Goal: Navigation & Orientation: Find specific page/section

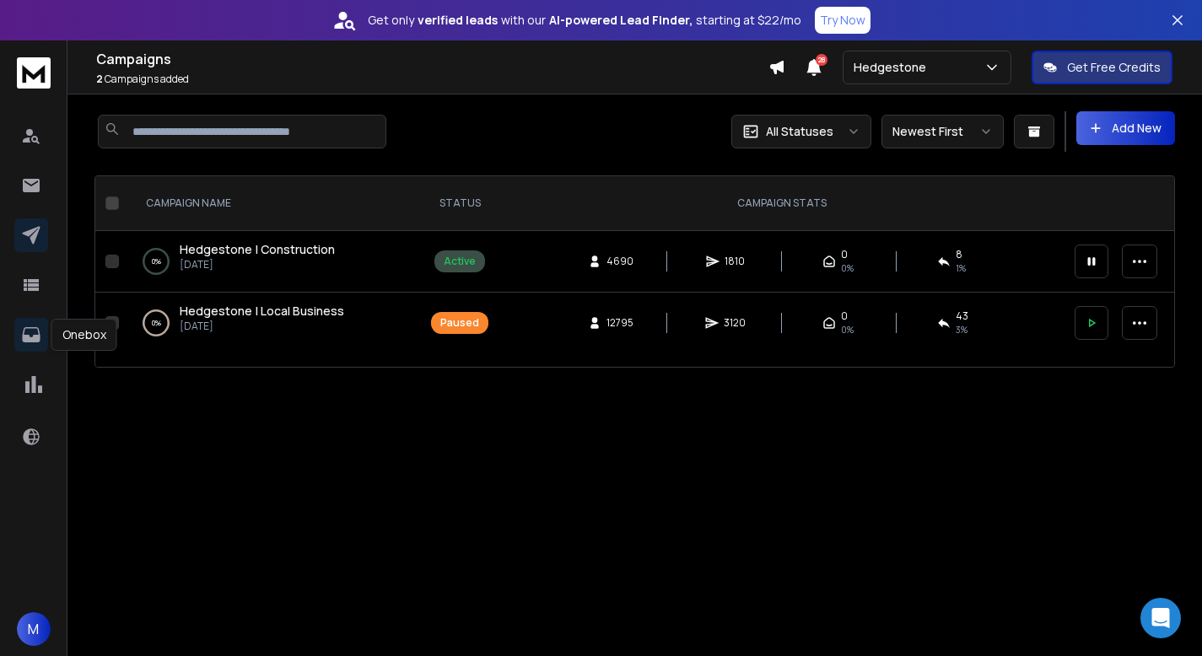
click at [37, 336] on icon at bounding box center [31, 334] width 18 height 15
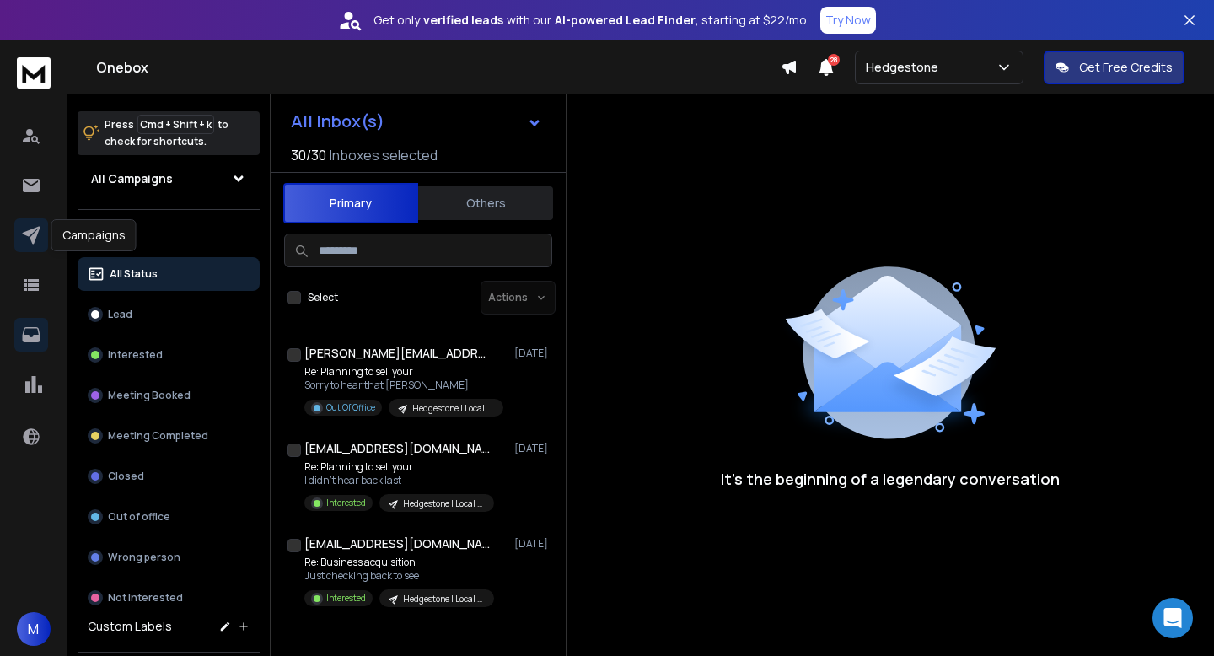
click at [35, 232] on icon at bounding box center [31, 235] width 18 height 18
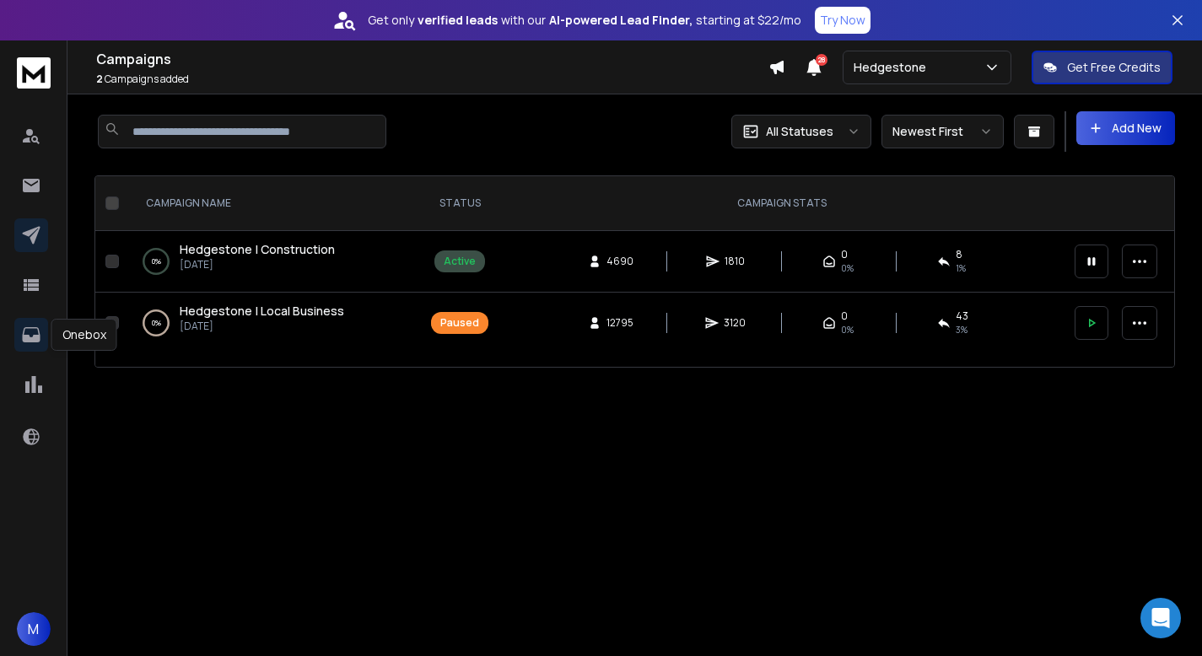
click at [21, 335] on icon at bounding box center [31, 335] width 20 height 20
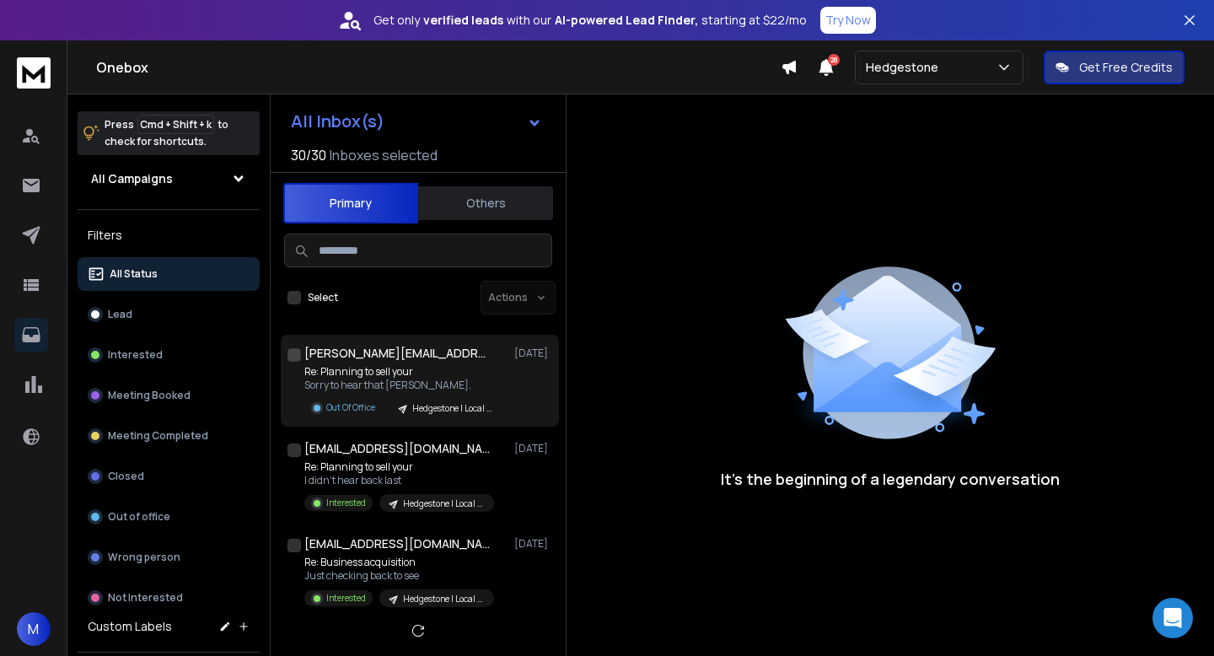
click at [450, 368] on p "Re: Planning to sell your" at bounding box center [403, 371] width 199 height 13
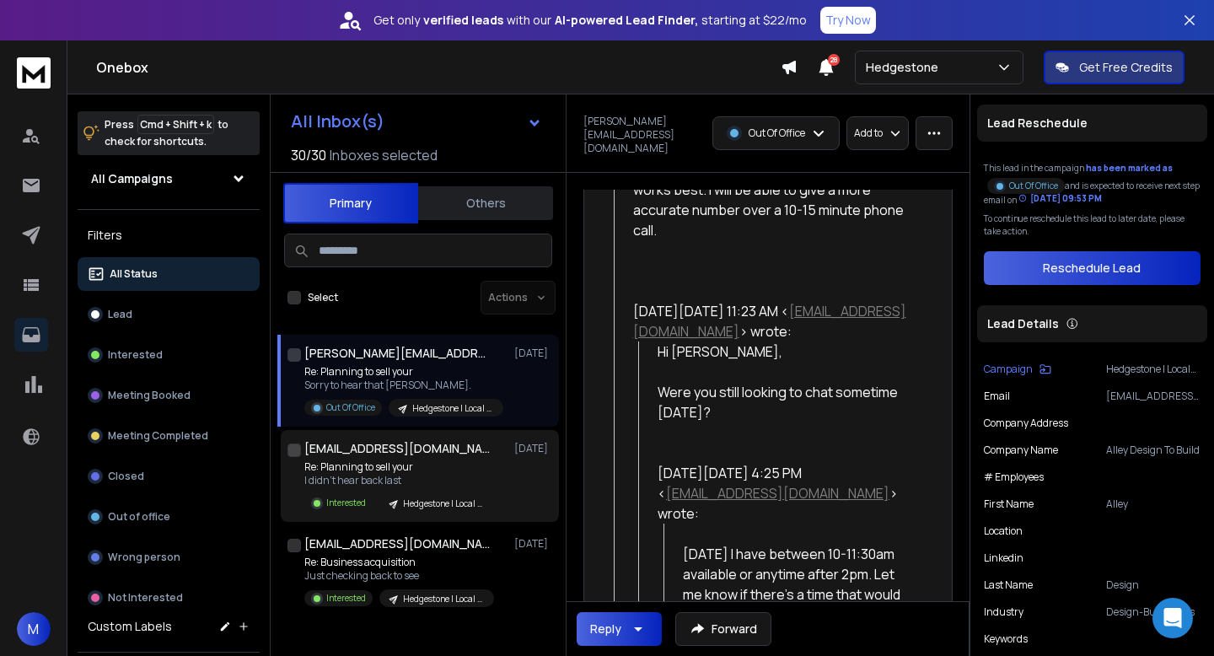
scroll to position [1008, 0]
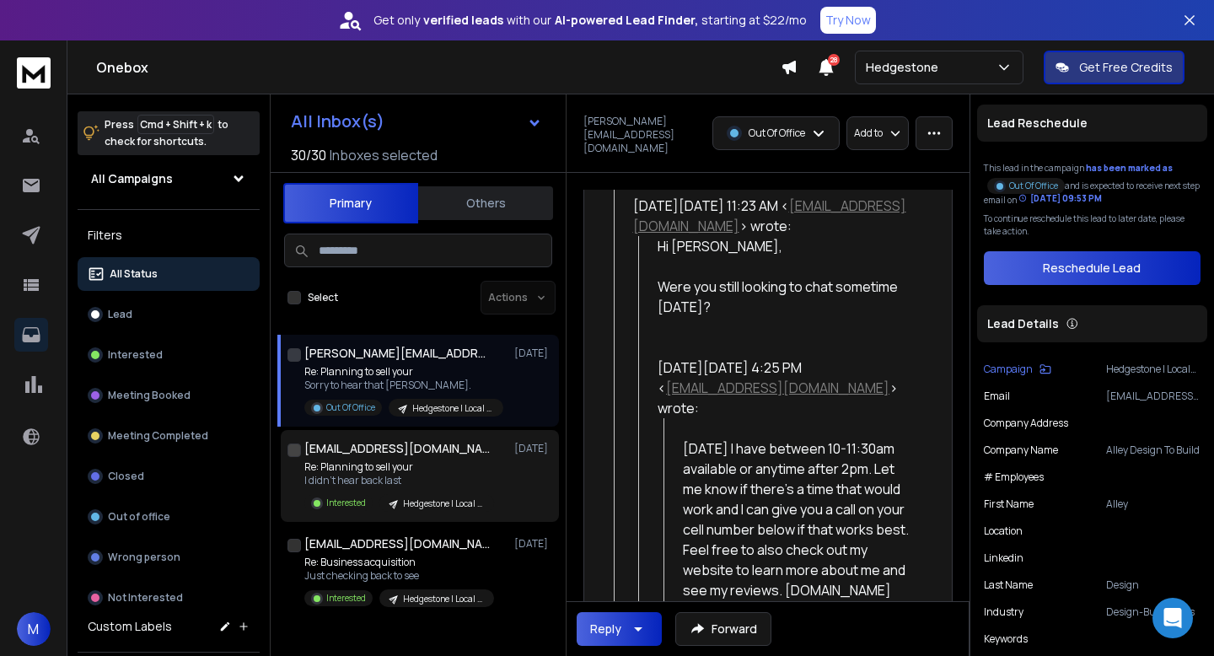
click at [407, 468] on p "Re: Planning to sell your" at bounding box center [399, 466] width 190 height 13
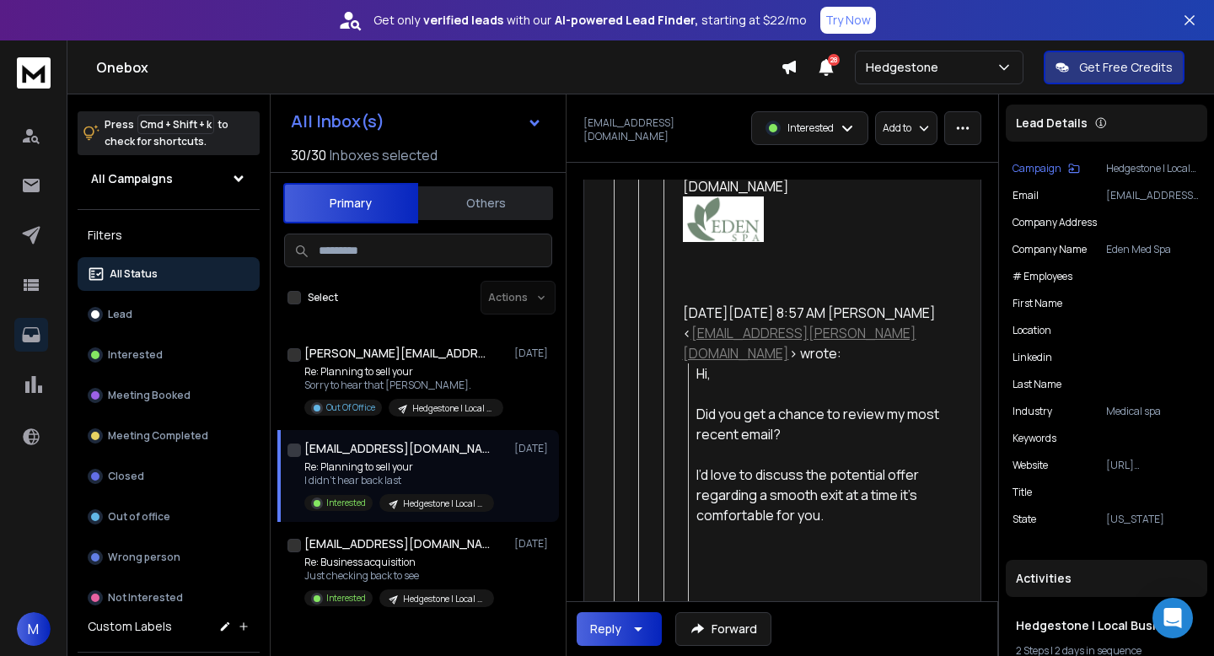
scroll to position [946, 0]
